Goal: Task Accomplishment & Management: Manage account settings

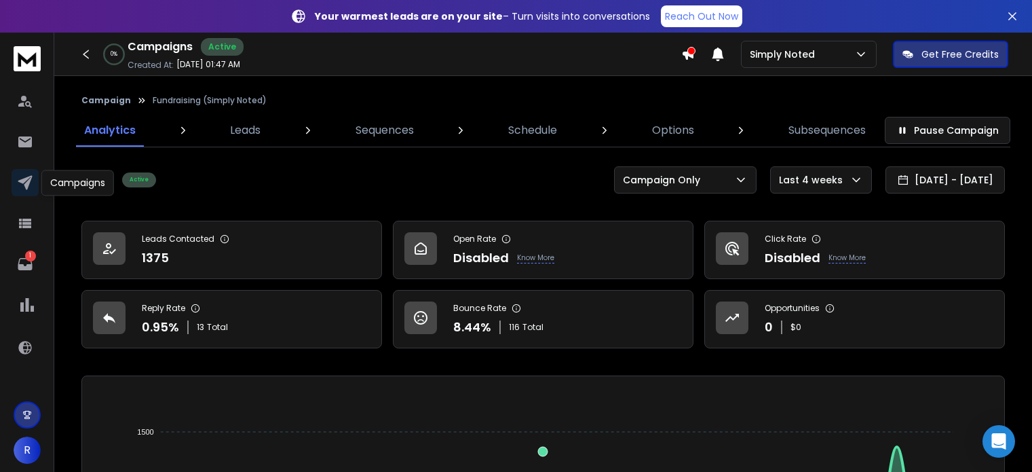
scroll to position [502, 0]
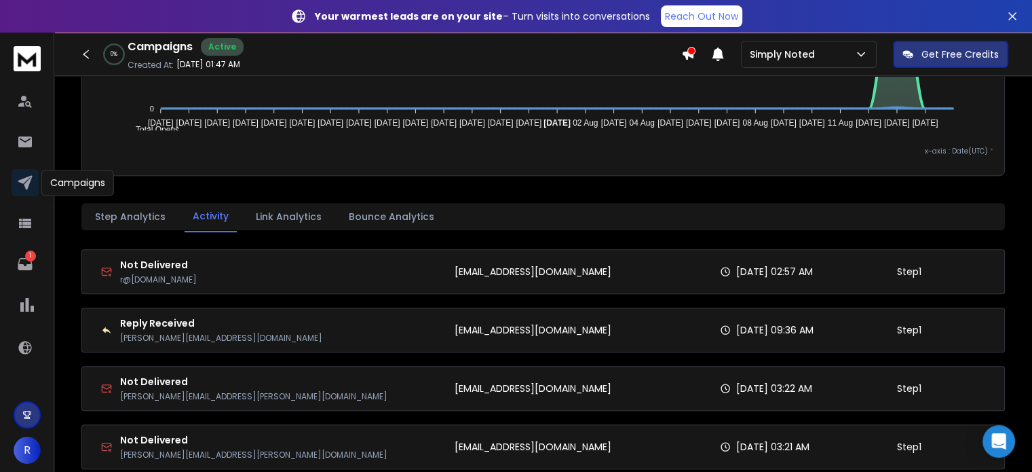
click at [24, 183] on icon at bounding box center [25, 182] width 16 height 16
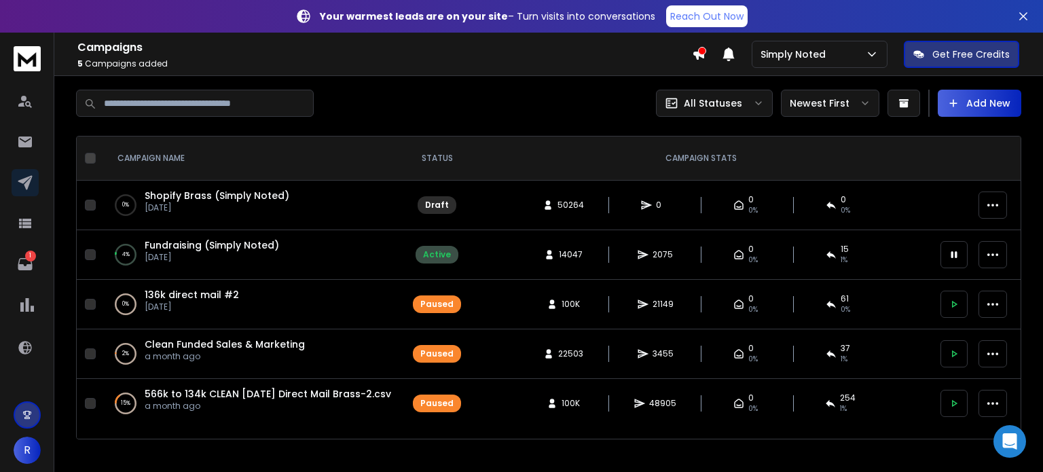
click at [191, 248] on span "Fundraising (Simply Noted)" at bounding box center [212, 245] width 134 height 14
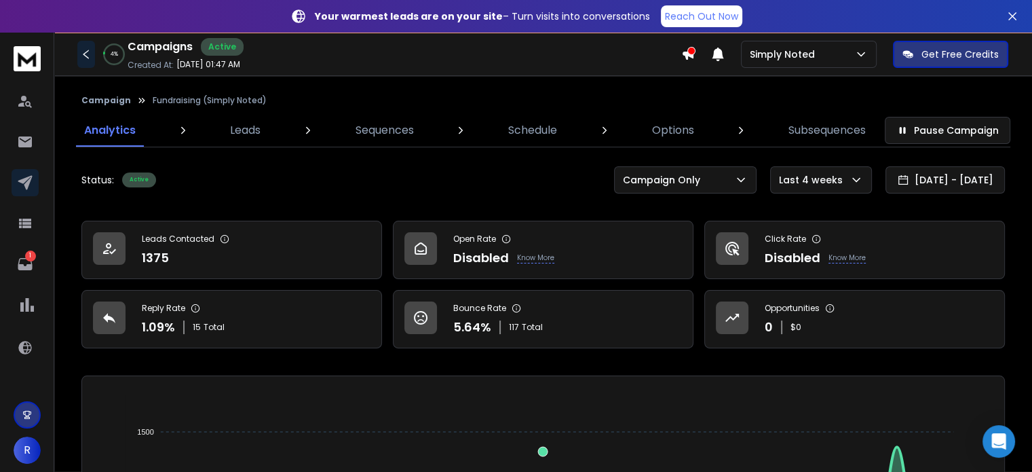
click at [83, 48] on icon at bounding box center [86, 54] width 12 height 12
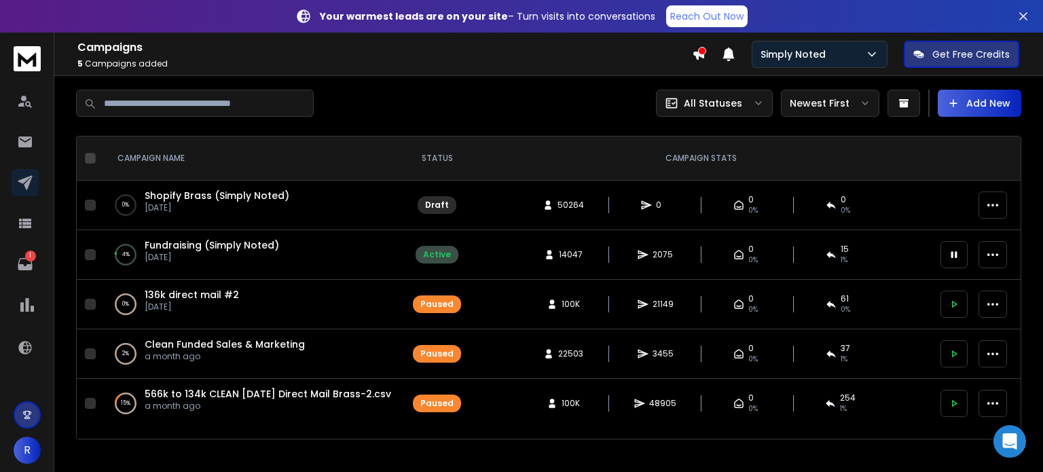
click at [869, 59] on icon "button" at bounding box center [872, 55] width 14 height 14
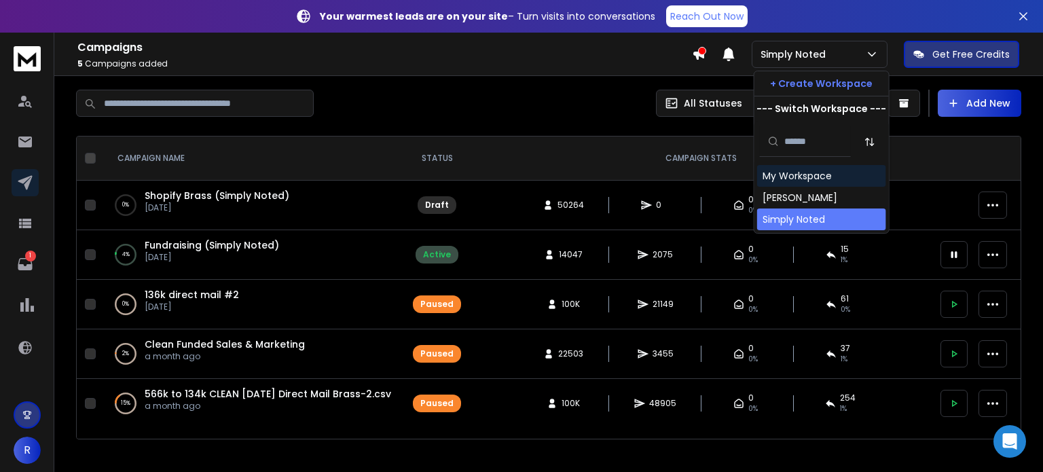
click at [789, 170] on div "My Workspace" at bounding box center [796, 176] width 69 height 14
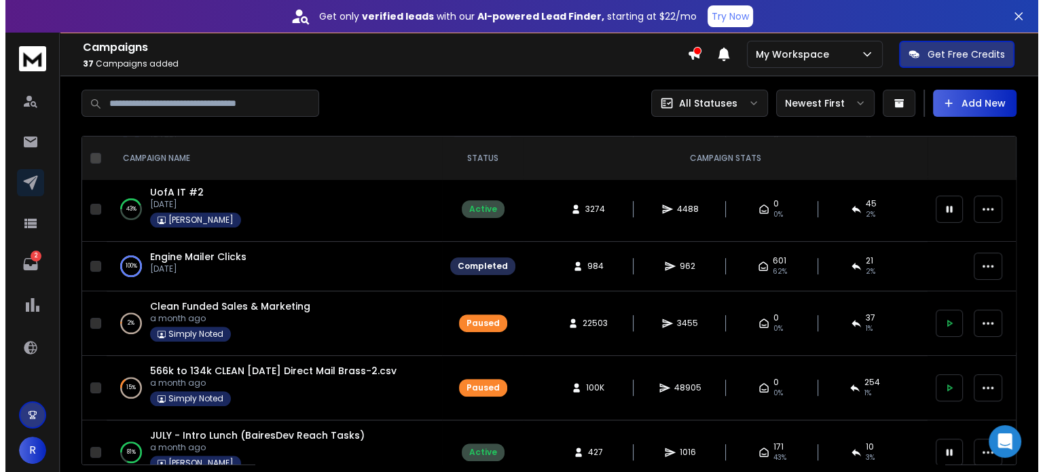
scroll to position [475, 0]
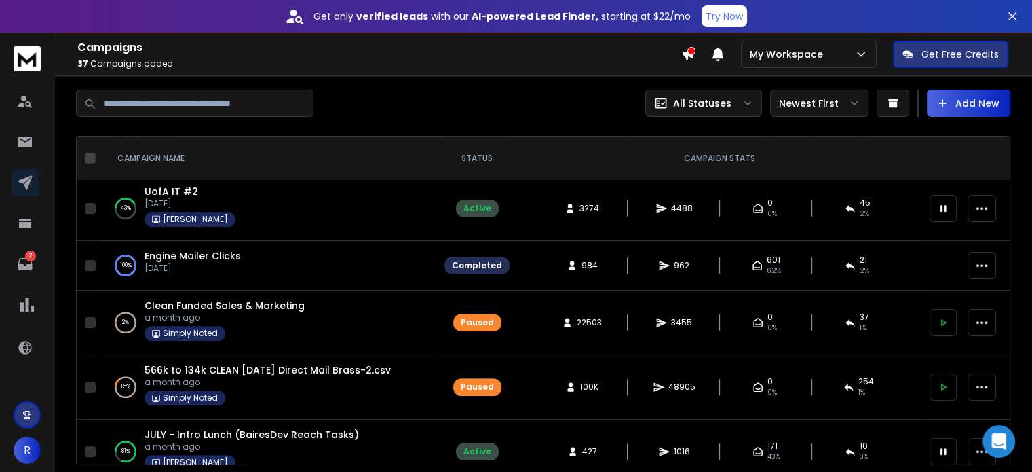
click at [233, 441] on p "a month ago" at bounding box center [252, 446] width 214 height 11
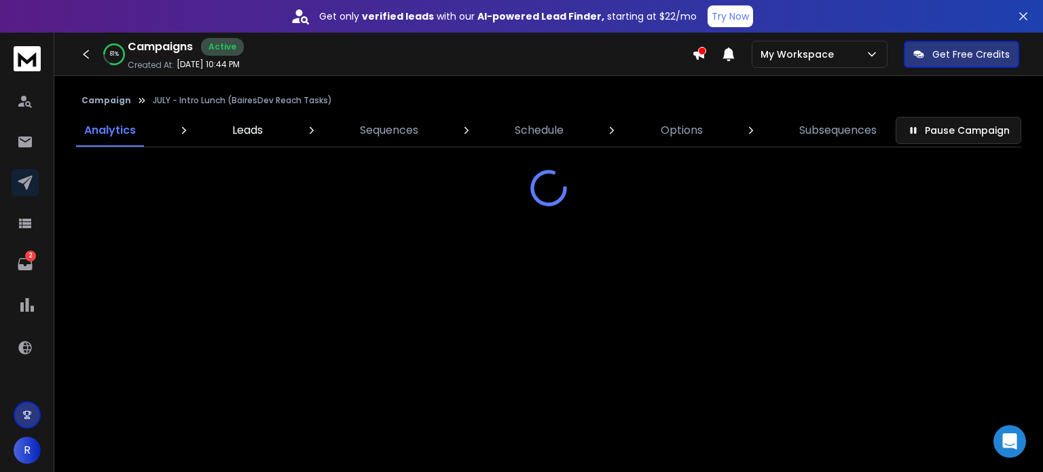
click at [249, 115] on link "Leads" at bounding box center [247, 130] width 47 height 33
click at [258, 121] on link "Leads" at bounding box center [246, 130] width 50 height 33
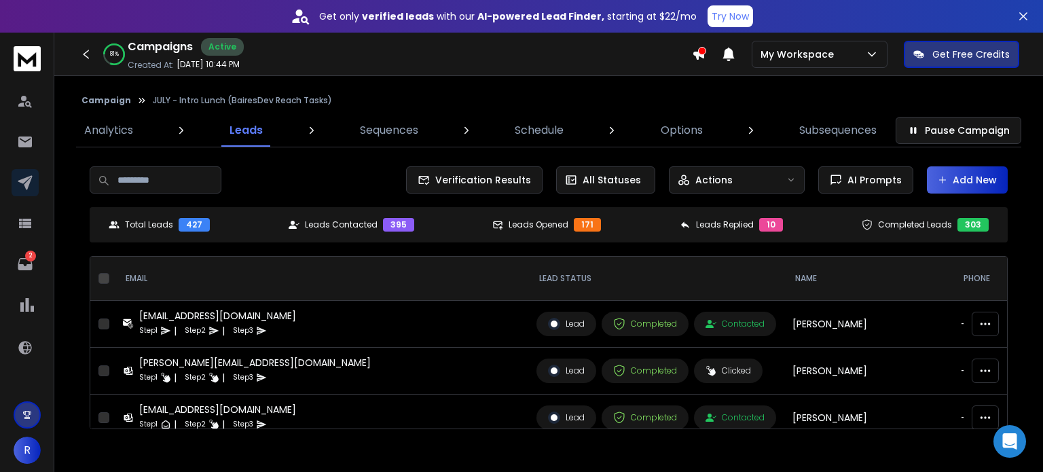
click at [626, 195] on div "Verification Results All Statuses Actions AI Prompts Add New Total Leads 427 Le…" at bounding box center [549, 290] width 918 height 249
click at [616, 184] on p "All Statuses" at bounding box center [611, 180] width 58 height 14
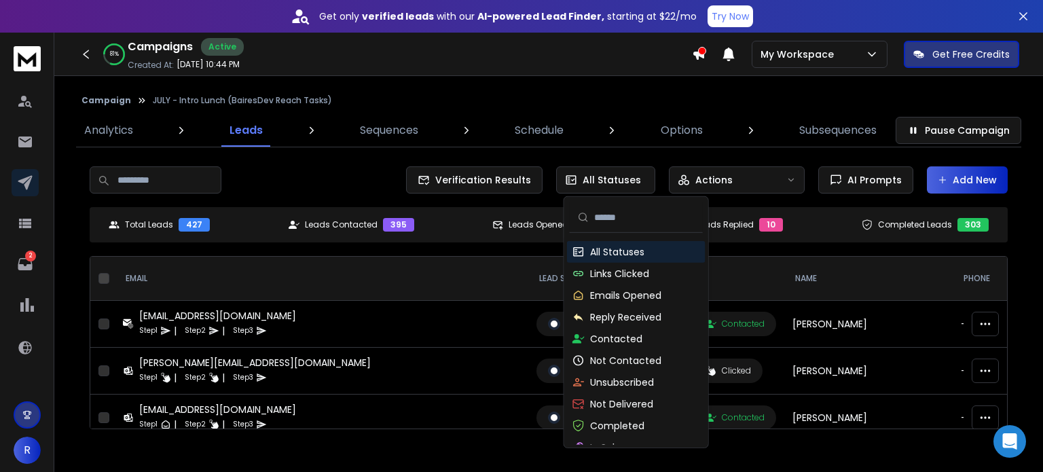
click at [956, 195] on div "Verification Results All Statuses Actions AI Prompts Add New Total Leads 427 Le…" at bounding box center [549, 290] width 918 height 249
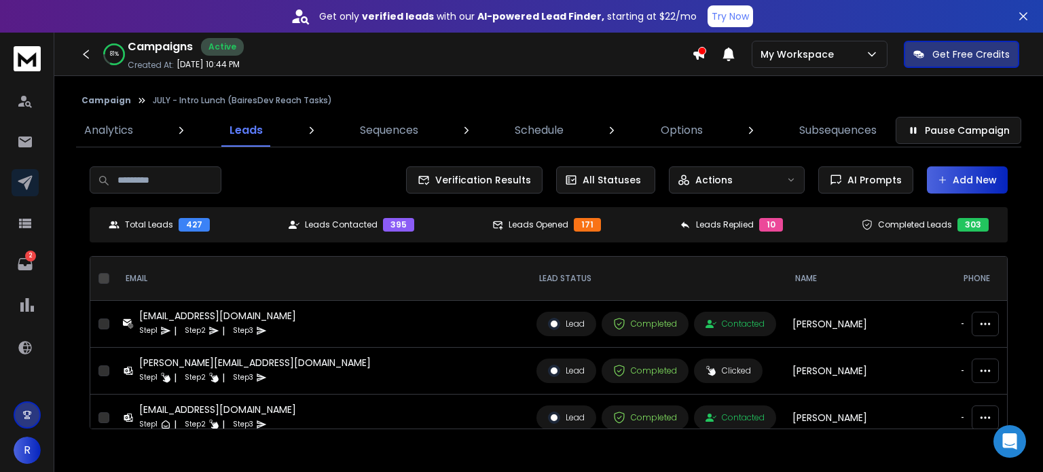
click at [962, 184] on button "Add New" at bounding box center [966, 179] width 81 height 27
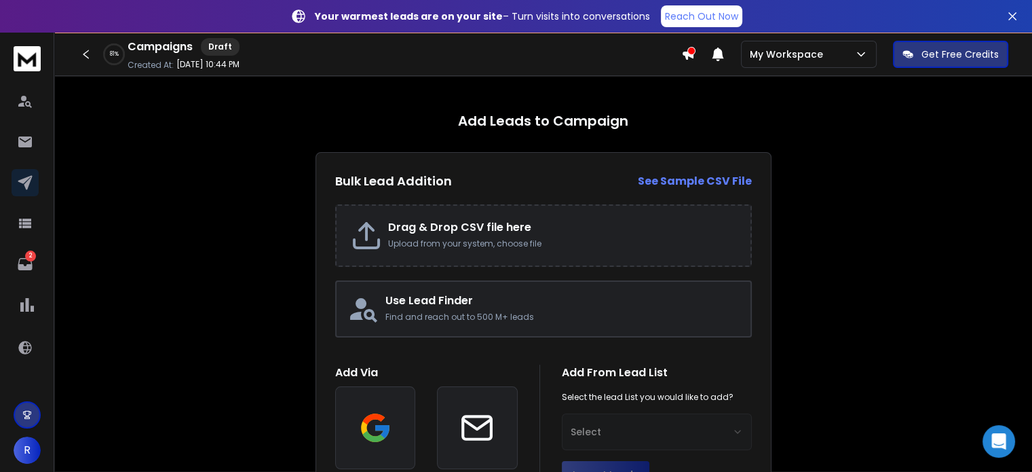
click at [554, 195] on div "Bulk Lead Addition See Sample CSV File Drag & Drop CSV file here Upload from yo…" at bounding box center [543, 255] width 417 height 166
click at [535, 244] on p "Upload from your system, choose file" at bounding box center [562, 243] width 349 height 11
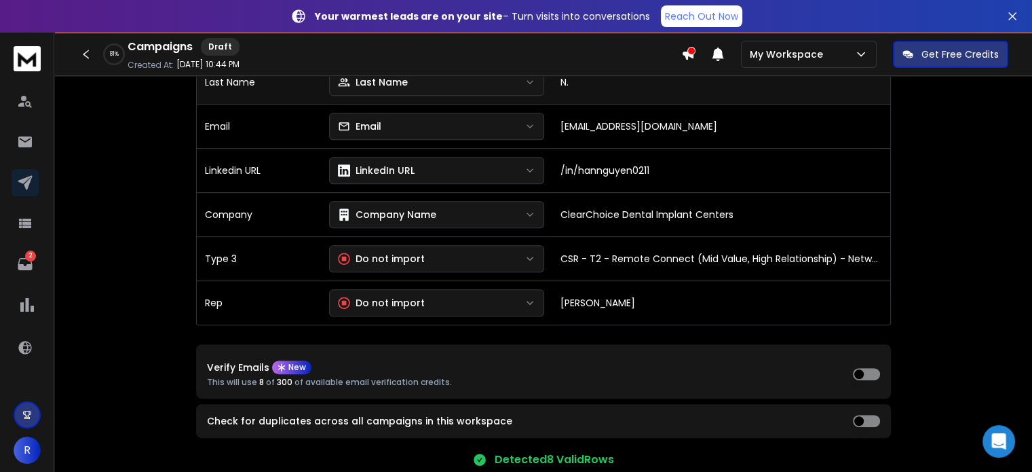
scroll to position [628, 0]
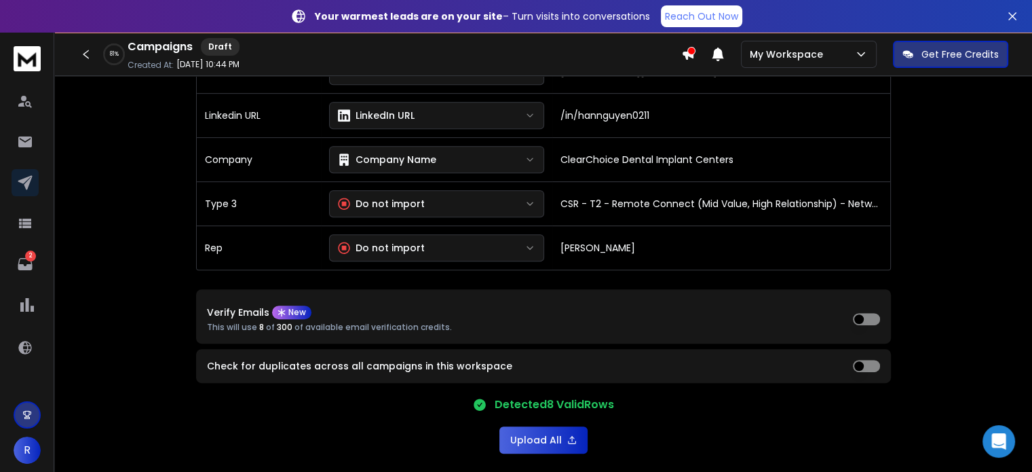
click at [882, 373] on div "Check for duplicates across all campaigns in this workspace" at bounding box center [543, 366] width 695 height 34
click at [870, 373] on div "Check for duplicates across all campaigns in this workspace" at bounding box center [543, 366] width 695 height 34
click at [871, 370] on div "Check for duplicates across all campaigns in this workspace" at bounding box center [543, 366] width 695 height 34
click at [873, 363] on button "Check for duplicates across all campaigns in this workspace" at bounding box center [866, 366] width 27 height 12
click at [538, 434] on button "Upload All" at bounding box center [544, 439] width 88 height 27
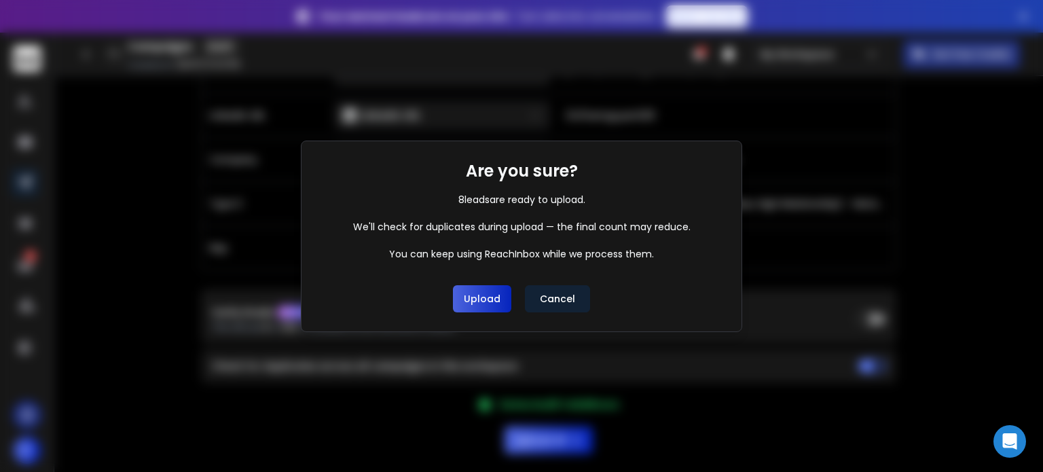
click at [571, 302] on button "Cancel" at bounding box center [557, 298] width 65 height 27
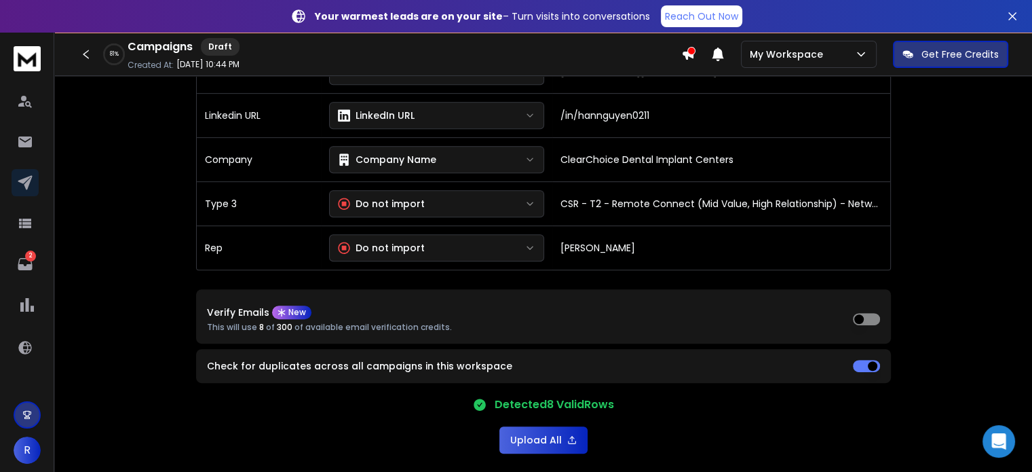
click at [538, 447] on button "Upload All" at bounding box center [544, 439] width 88 height 27
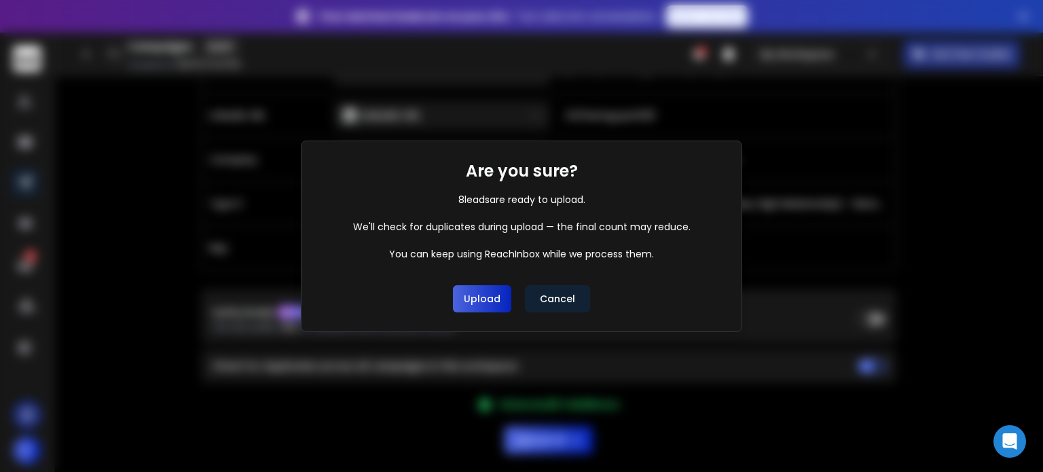
click at [500, 293] on button "Upload" at bounding box center [482, 298] width 58 height 27
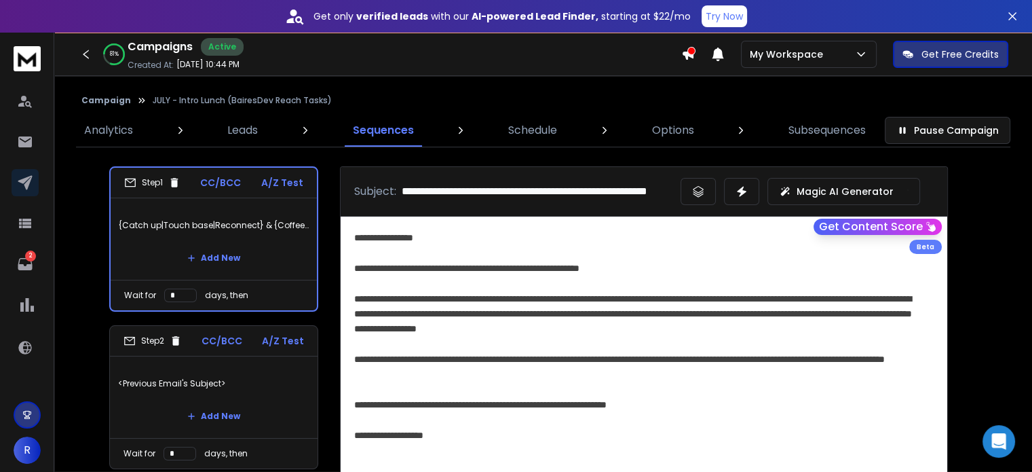
drag, startPoint x: 1028, startPoint y: 255, endPoint x: 873, endPoint y: 281, distance: 157.7
click at [1029, 254] on div "**********" at bounding box center [543, 317] width 978 height 482
click at [35, 176] on link at bounding box center [25, 182] width 27 height 27
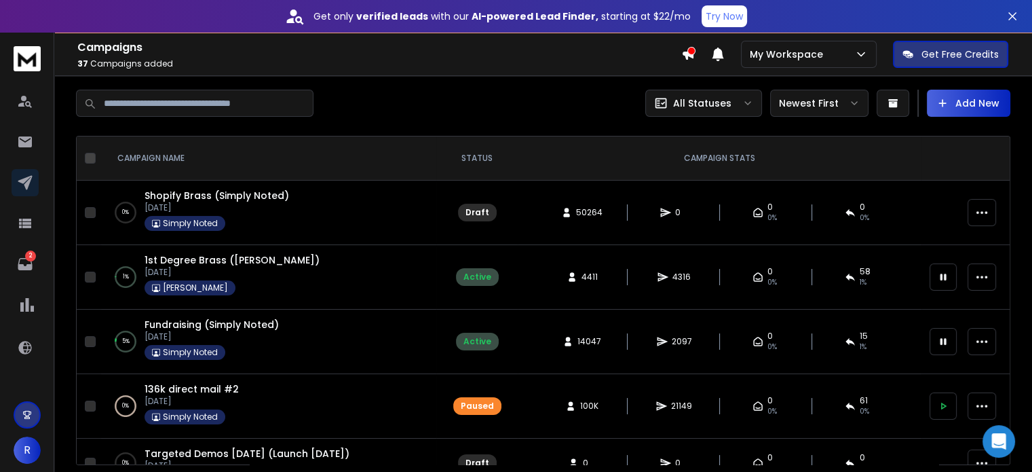
click at [236, 268] on p "[DATE]" at bounding box center [232, 272] width 175 height 11
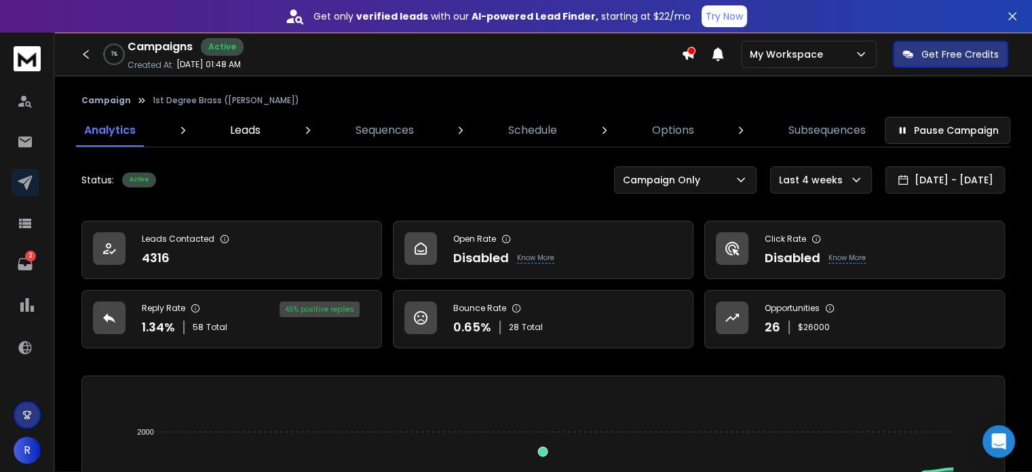
click at [239, 130] on p "Leads" at bounding box center [245, 130] width 31 height 16
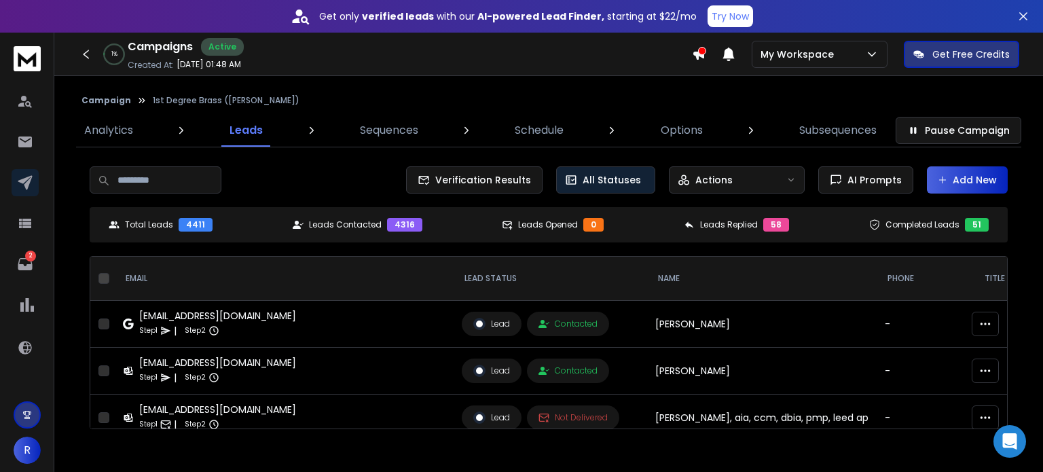
click at [607, 179] on p "All Statuses" at bounding box center [611, 180] width 58 height 14
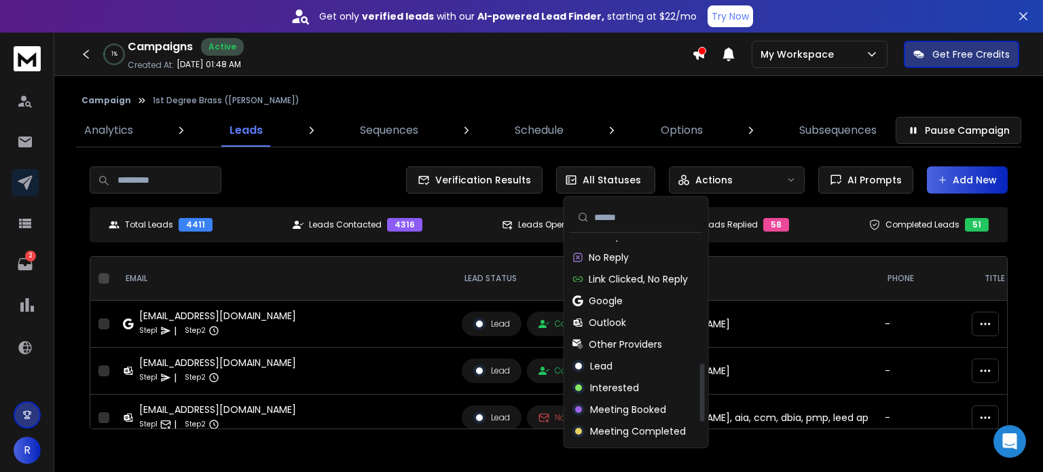
scroll to position [475, 0]
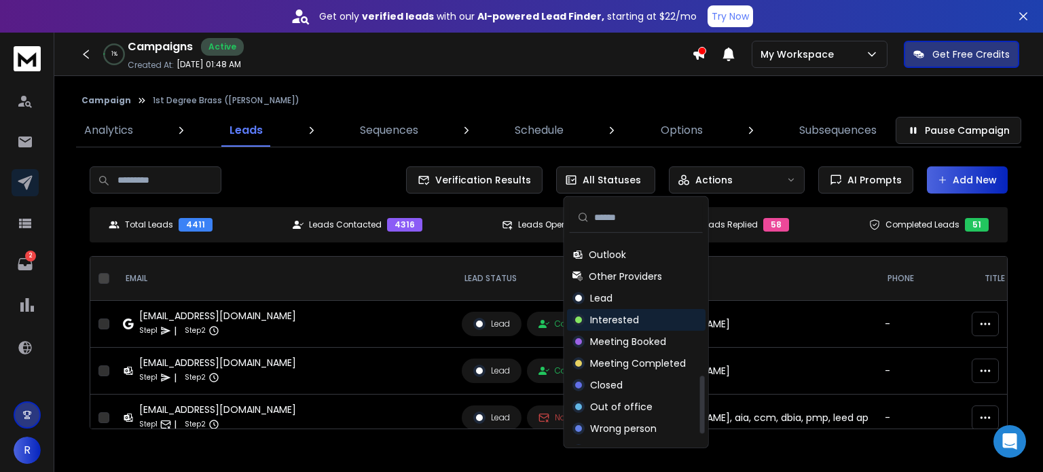
click at [649, 310] on div "Interested" at bounding box center [636, 320] width 138 height 22
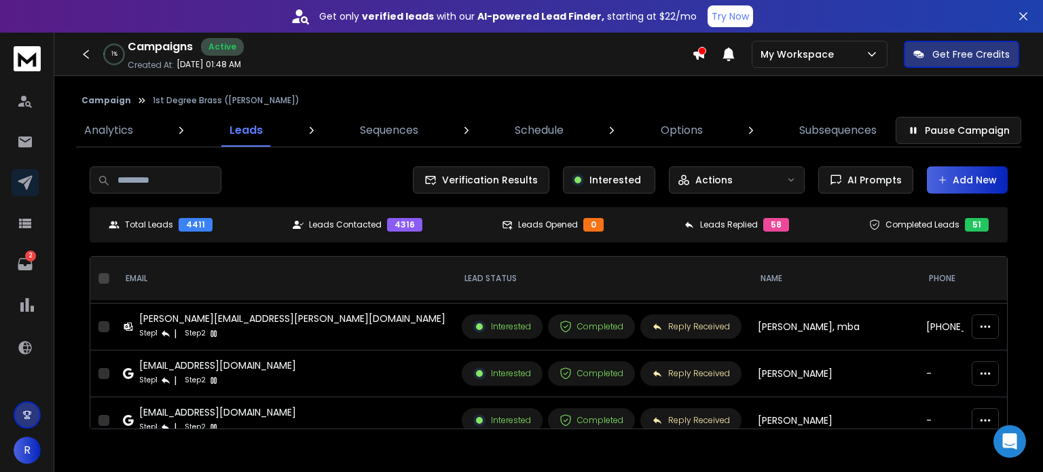
scroll to position [950, 0]
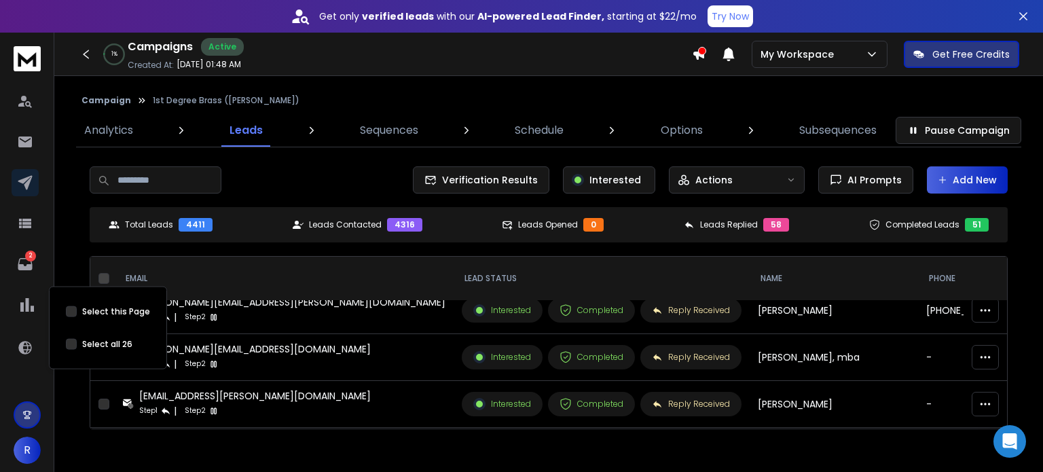
click at [69, 344] on button "Select this Page" at bounding box center [71, 344] width 11 height 11
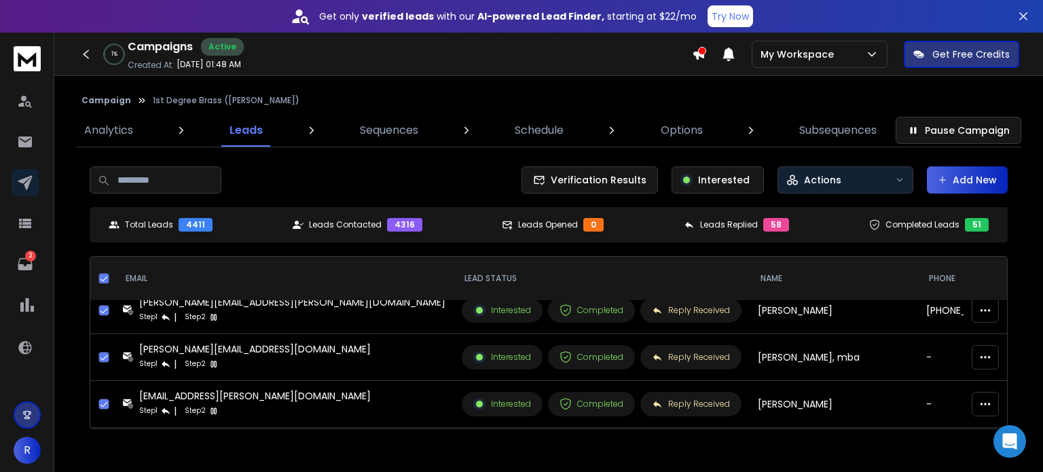
click at [845, 174] on div "Actions" at bounding box center [837, 180] width 103 height 14
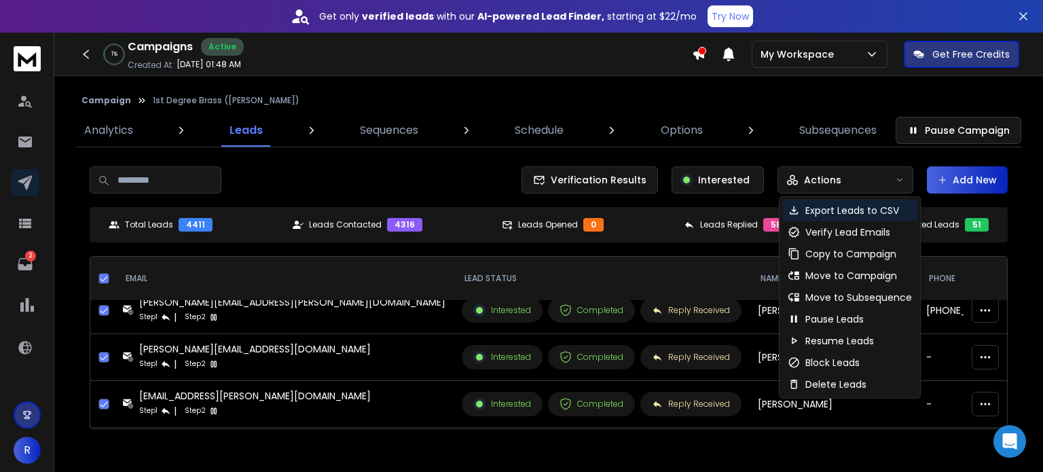
click at [841, 207] on p "Export Leads to CSV" at bounding box center [852, 211] width 94 height 14
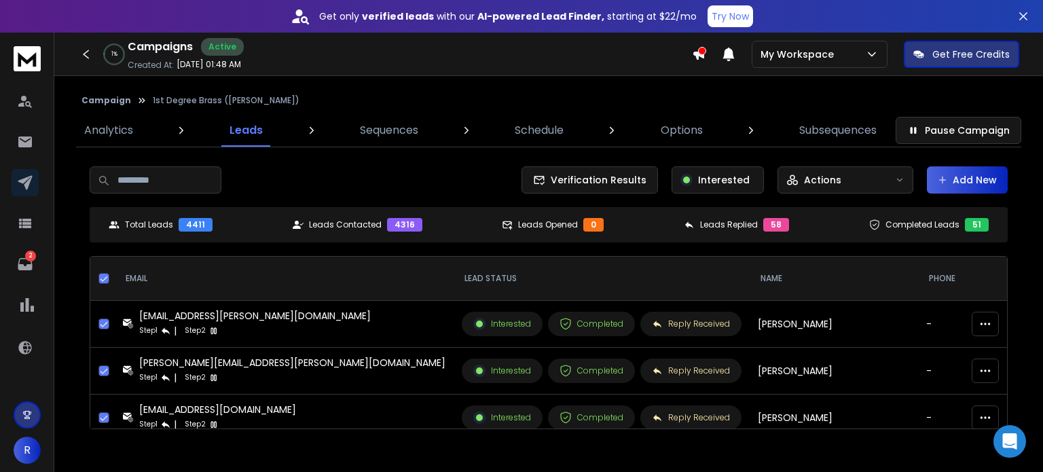
scroll to position [1106, 0]
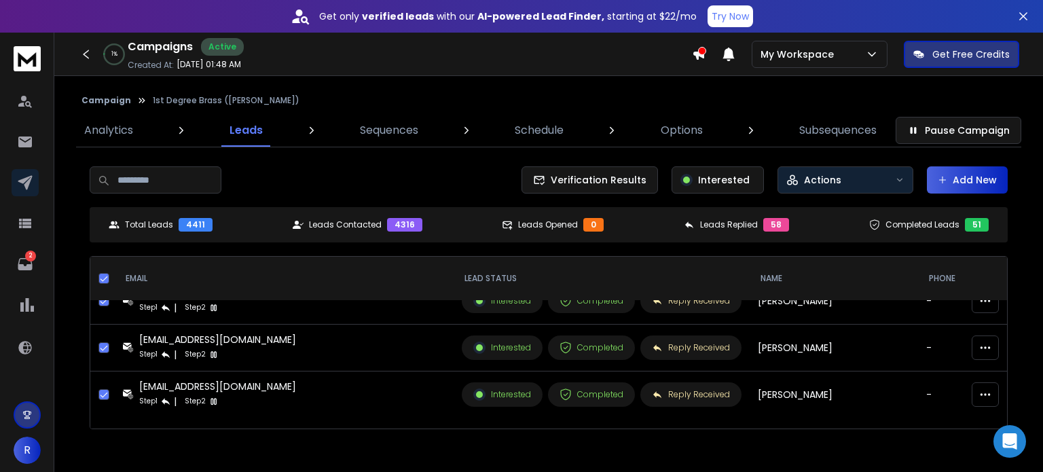
click at [880, 179] on div "Actions" at bounding box center [837, 180] width 103 height 14
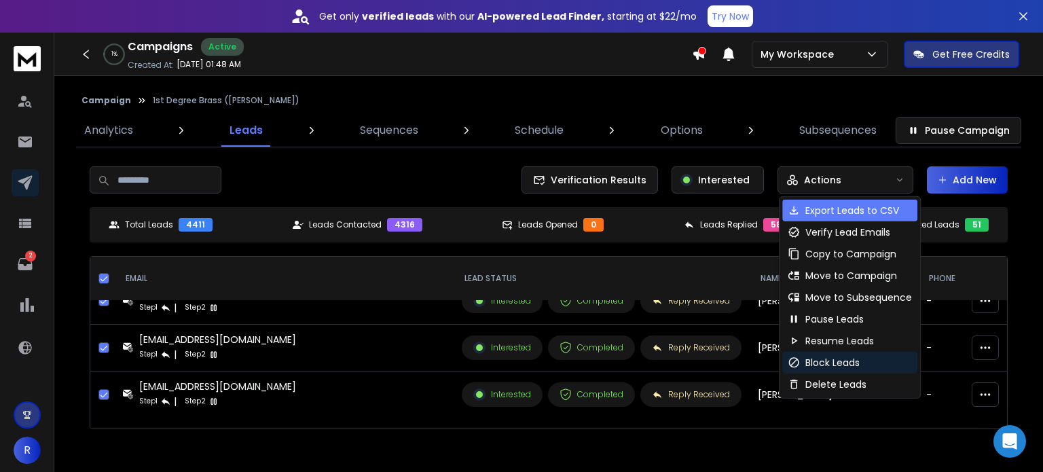
click at [830, 363] on p "Block Leads" at bounding box center [832, 363] width 54 height 14
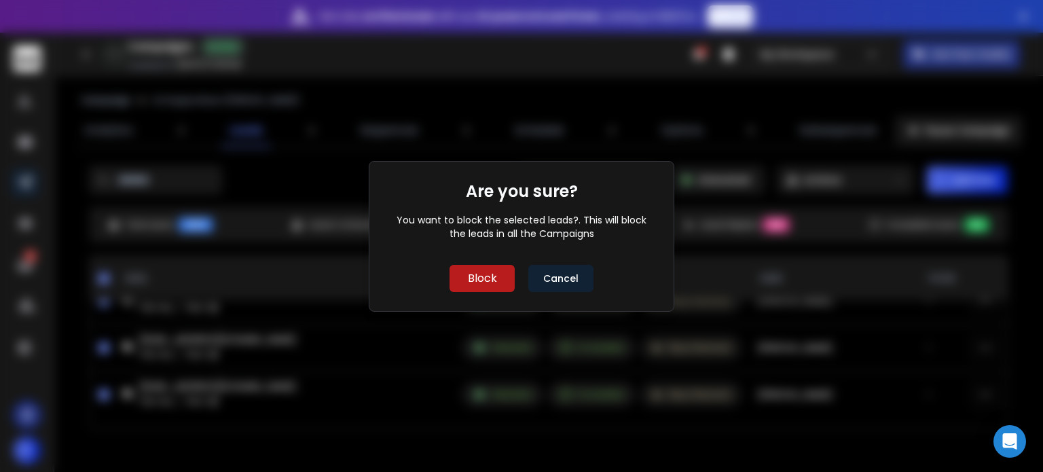
click at [483, 271] on button "Block" at bounding box center [481, 278] width 65 height 27
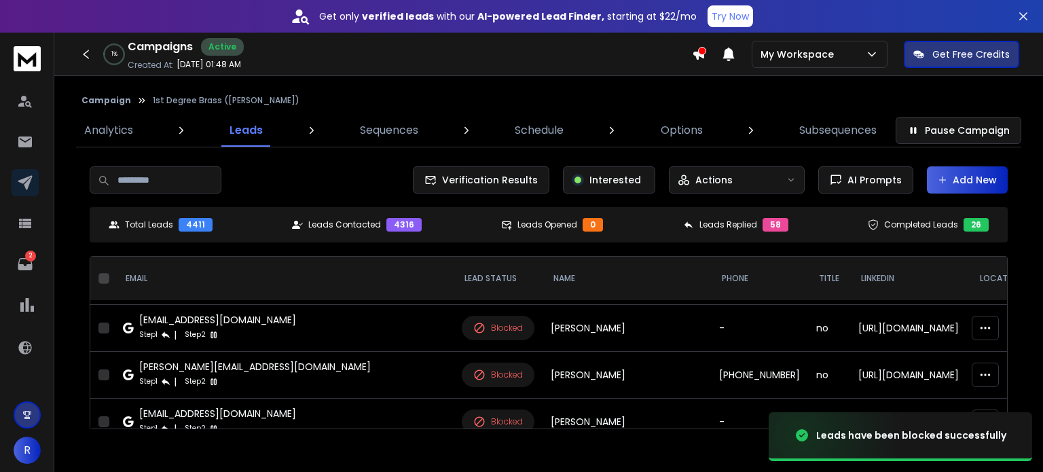
scroll to position [313, 0]
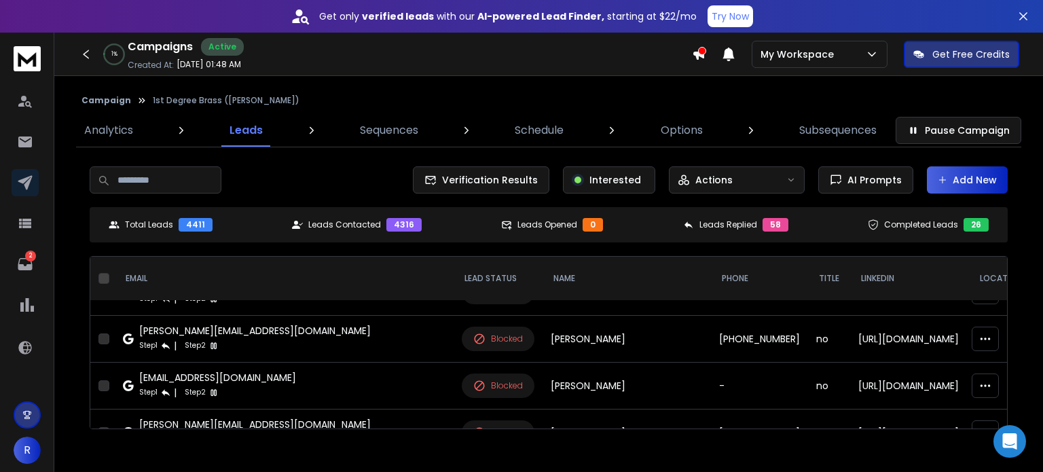
click at [1013, 265] on div "Verification Results Interested Actions AI Prompts Add New Total Leads 4411 Lea…" at bounding box center [548, 290] width 934 height 249
click at [638, 187] on button "Interested" at bounding box center [609, 179] width 92 height 27
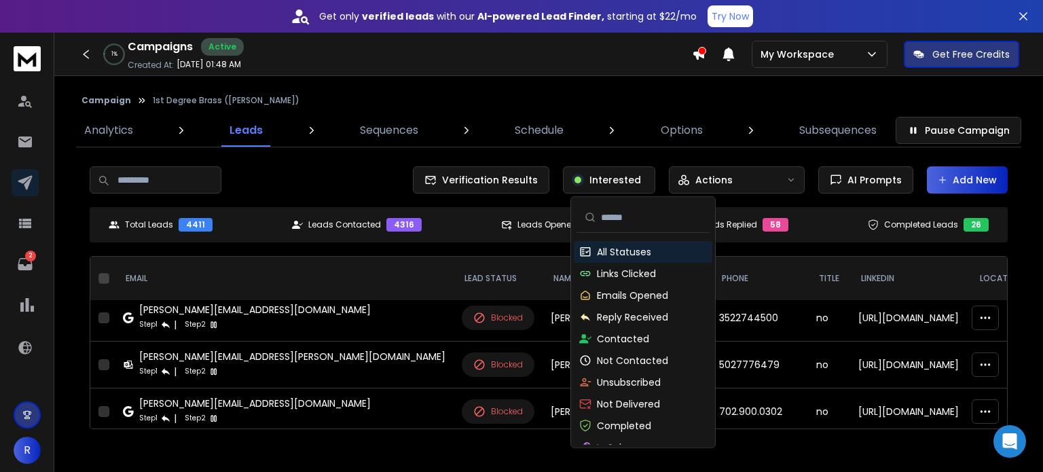
scroll to position [0, 0]
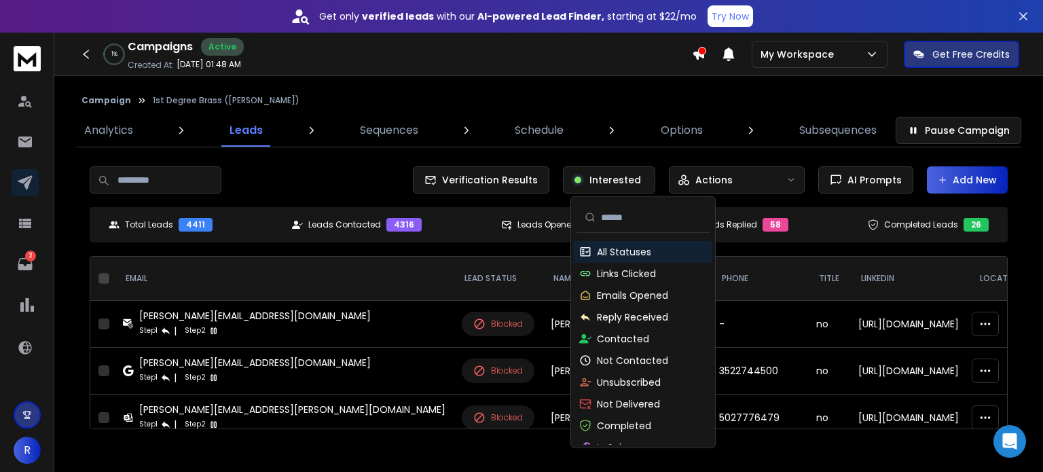
click at [459, 87] on div "Campaign 1st Degree Brass (Baires) Analytics Leads Sequences Schedule Options S…" at bounding box center [548, 255] width 988 height 358
